Goal: Task Accomplishment & Management: Manage account settings

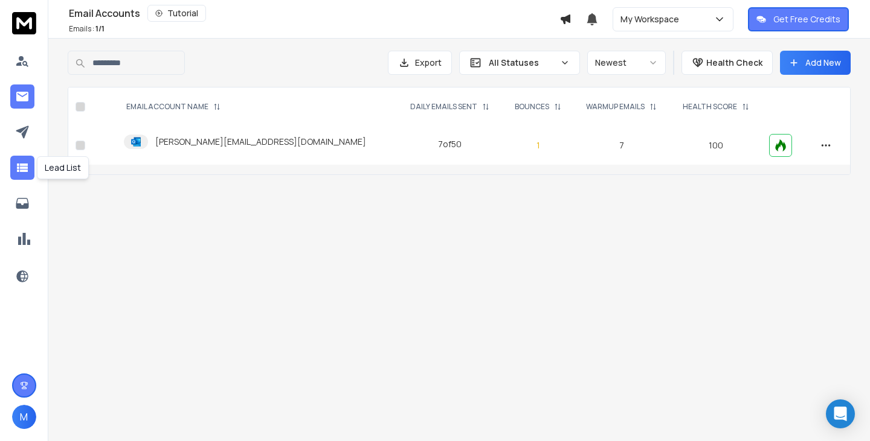
click at [25, 170] on icon at bounding box center [22, 168] width 11 height 8
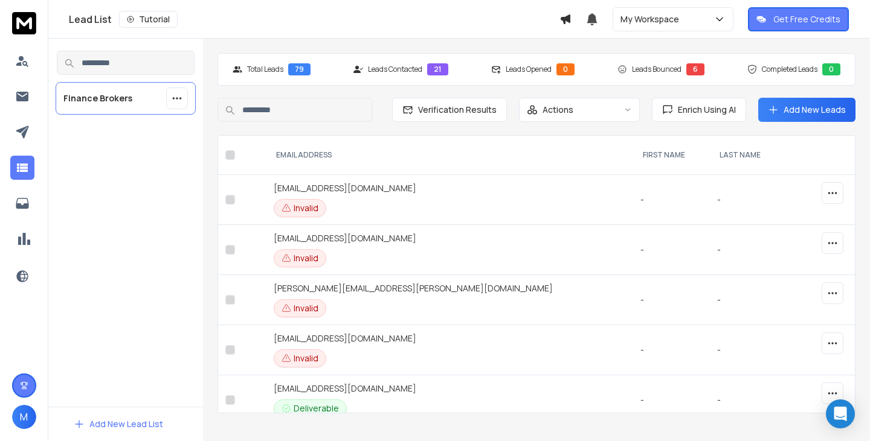
click at [101, 97] on p "Finance Brokers" at bounding box center [97, 98] width 69 height 12
click at [814, 112] on link "Add New Leads" at bounding box center [807, 110] width 78 height 12
